Goal: Navigation & Orientation: Find specific page/section

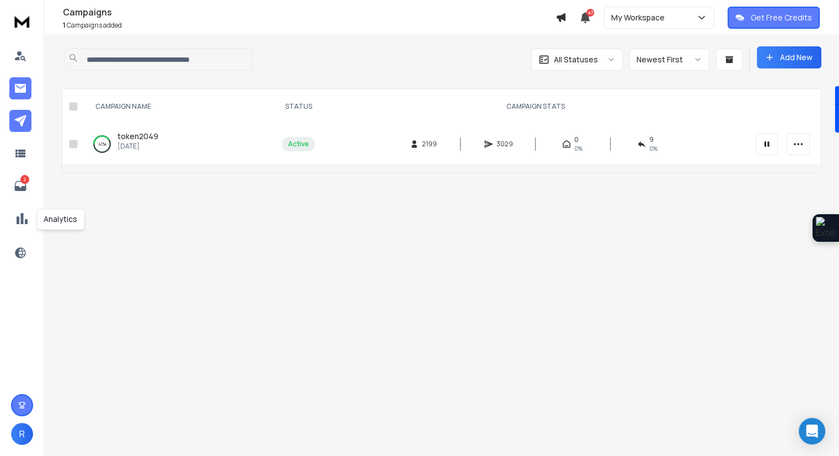
click at [22, 93] on icon at bounding box center [20, 88] width 13 height 13
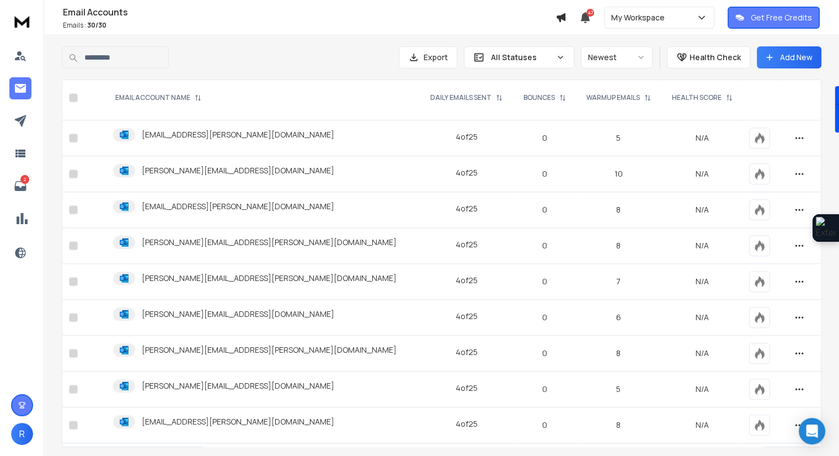
scroll to position [750, 0]
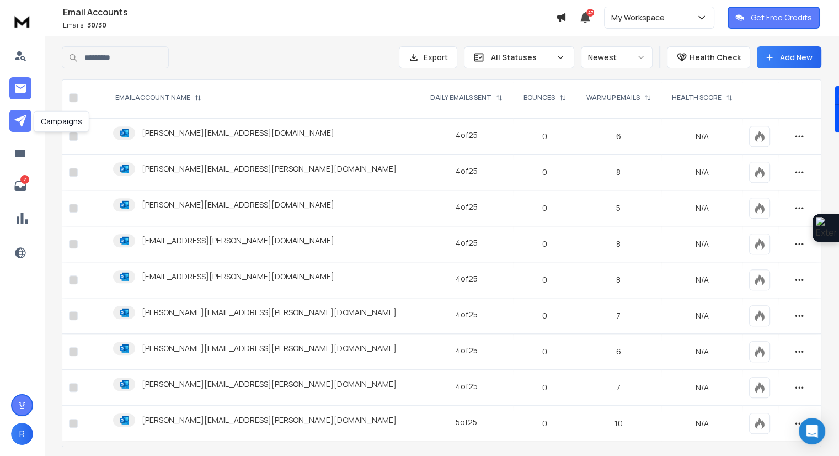
click at [21, 126] on icon at bounding box center [20, 120] width 13 height 13
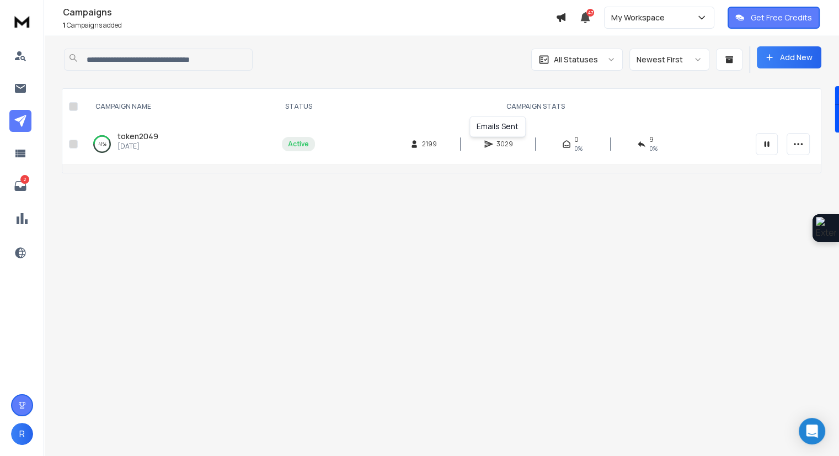
click at [413, 235] on div "Campaigns 1 Campaigns Added All Statuses Newest First Add New CAMPAIGN NAME STA…" at bounding box center [442, 274] width 760 height 456
click at [18, 429] on span "R" at bounding box center [22, 434] width 22 height 22
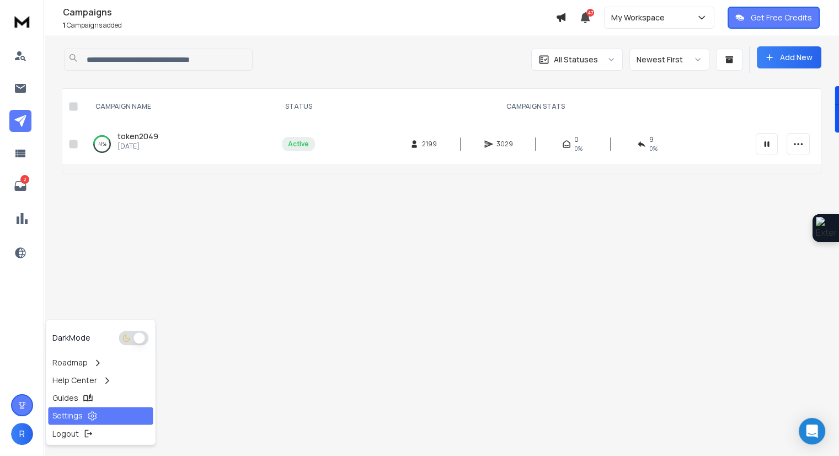
click at [79, 418] on p "Settings" at bounding box center [67, 415] width 30 height 11
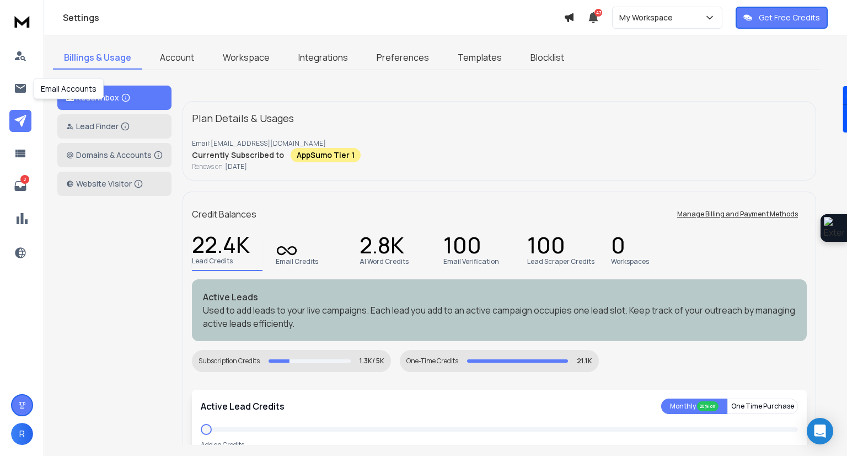
click at [22, 120] on icon at bounding box center [20, 120] width 13 height 13
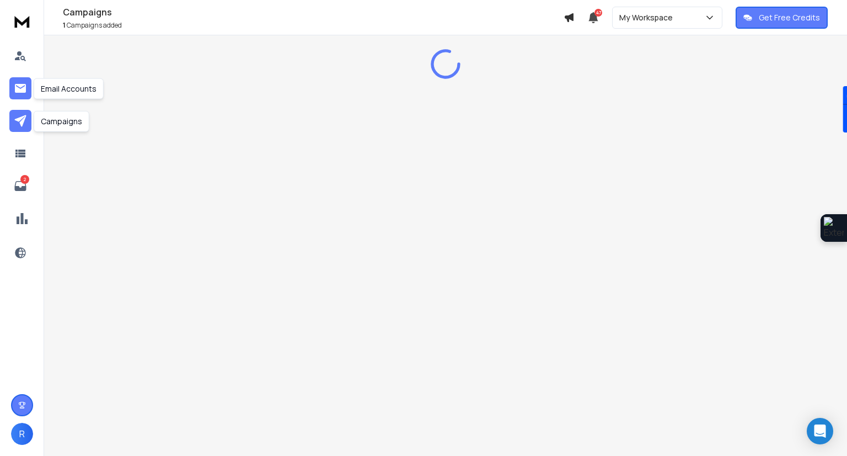
click at [21, 87] on icon at bounding box center [20, 88] width 11 height 9
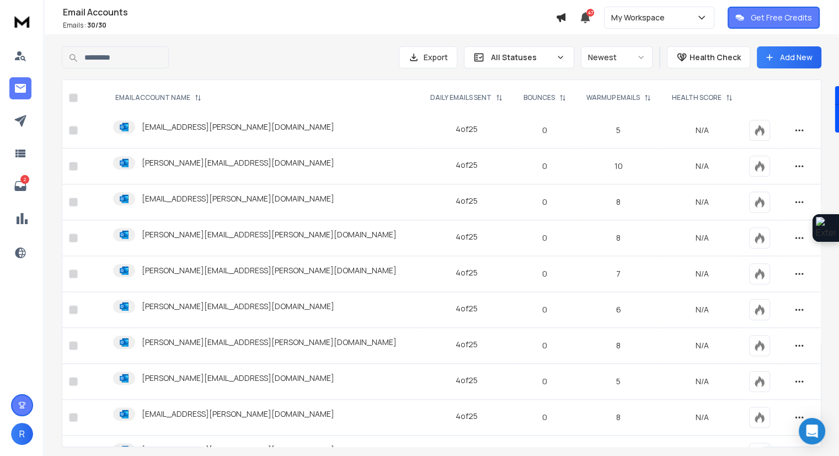
scroll to position [750, 0]
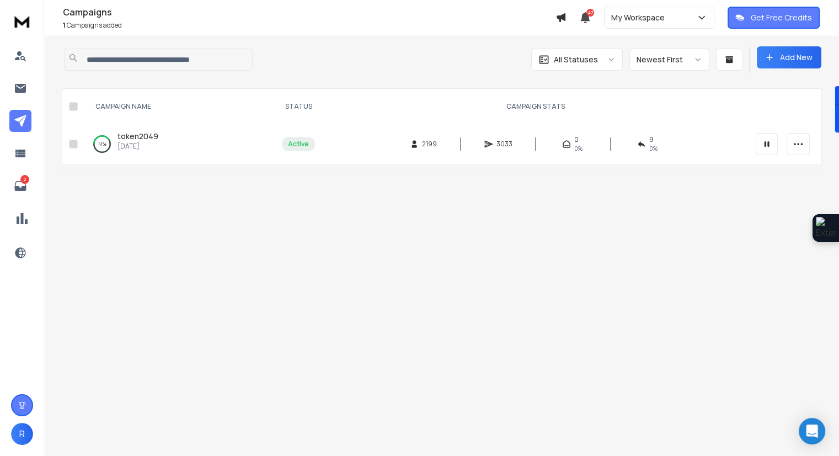
click at [291, 54] on div at bounding box center [252, 59] width 380 height 26
click at [25, 88] on icon at bounding box center [20, 88] width 11 height 9
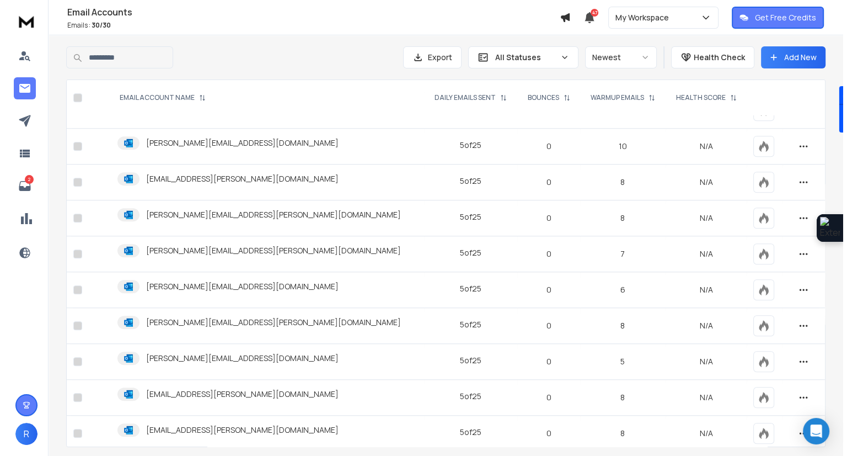
scroll to position [750, 0]
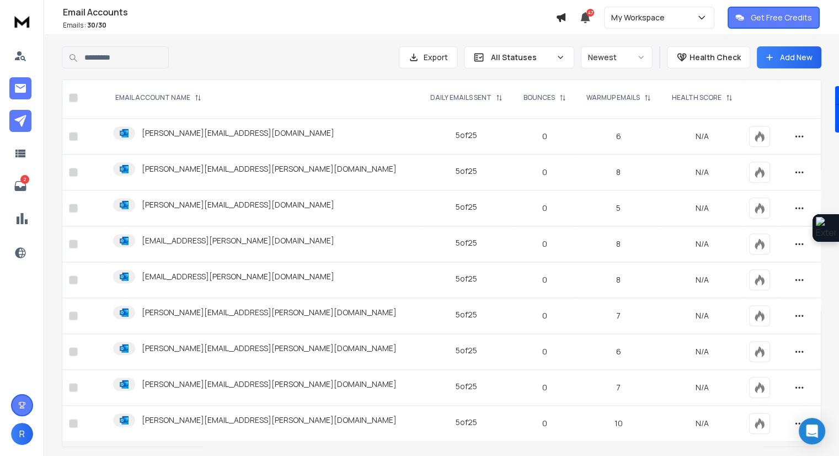
click at [29, 122] on link at bounding box center [20, 121] width 22 height 22
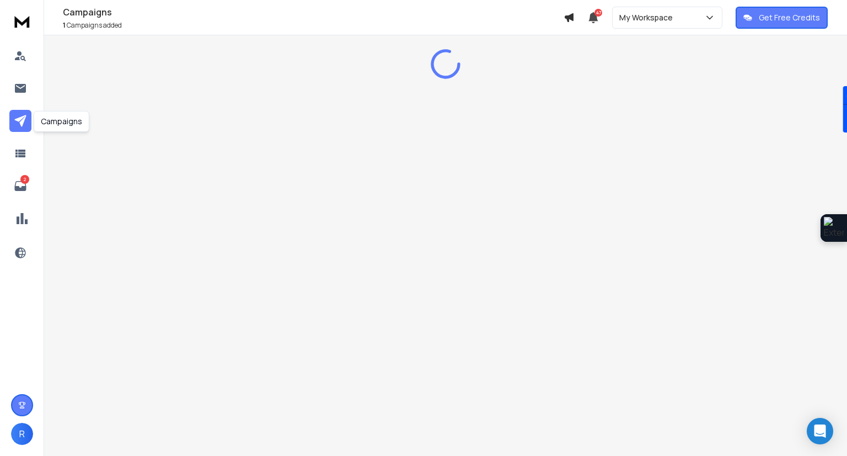
click at [23, 436] on span "R" at bounding box center [22, 434] width 22 height 22
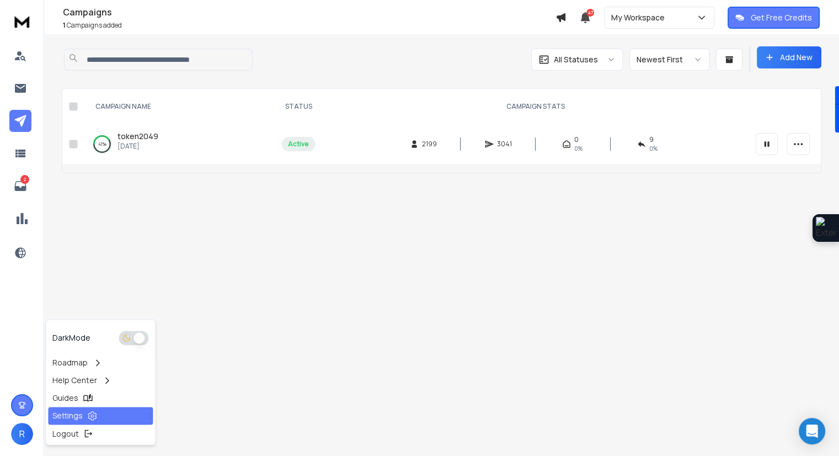
click at [76, 415] on p "Settings" at bounding box center [67, 415] width 30 height 11
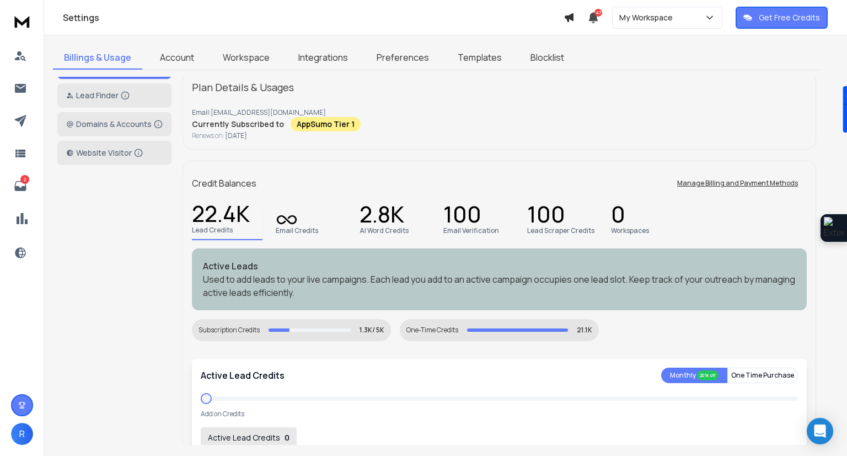
scroll to position [1, 0]
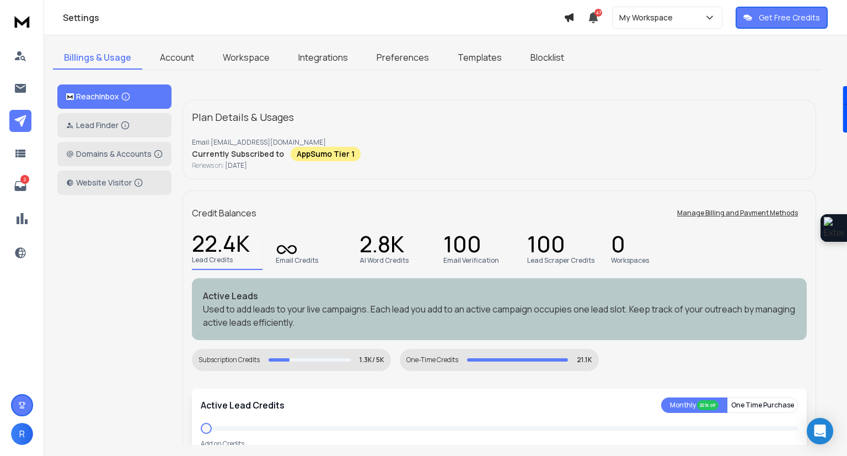
click at [18, 124] on icon at bounding box center [20, 120] width 13 height 13
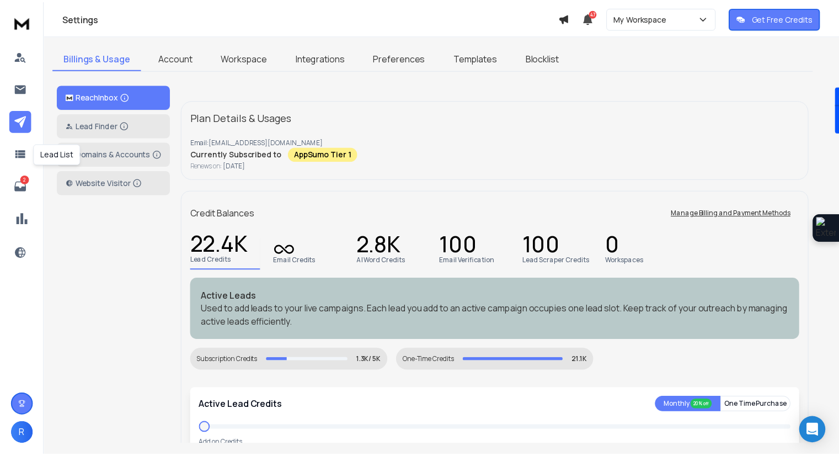
scroll to position [0, 0]
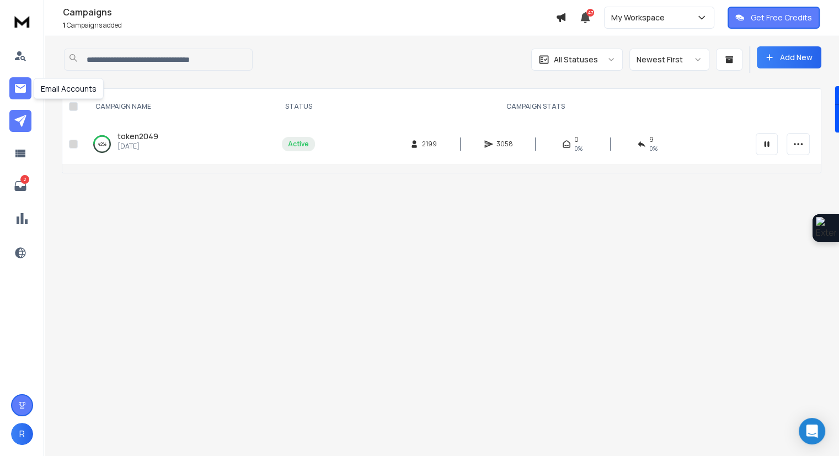
click at [21, 83] on icon at bounding box center [20, 88] width 13 height 13
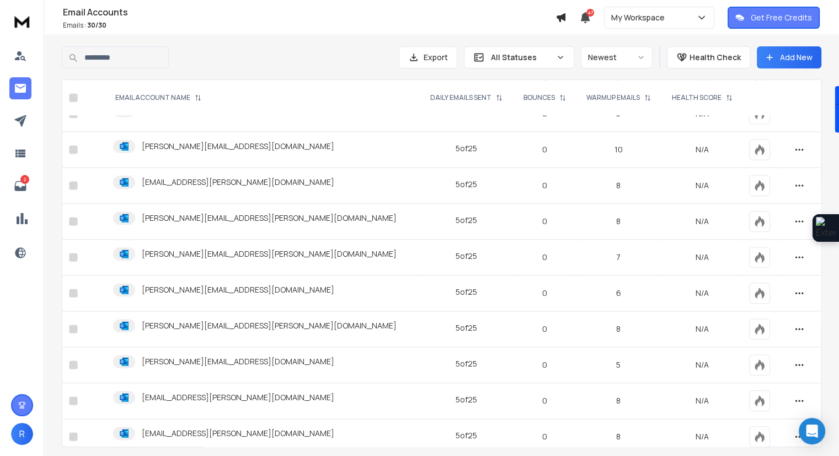
scroll to position [607, 0]
